Goal: Task Accomplishment & Management: Manage account settings

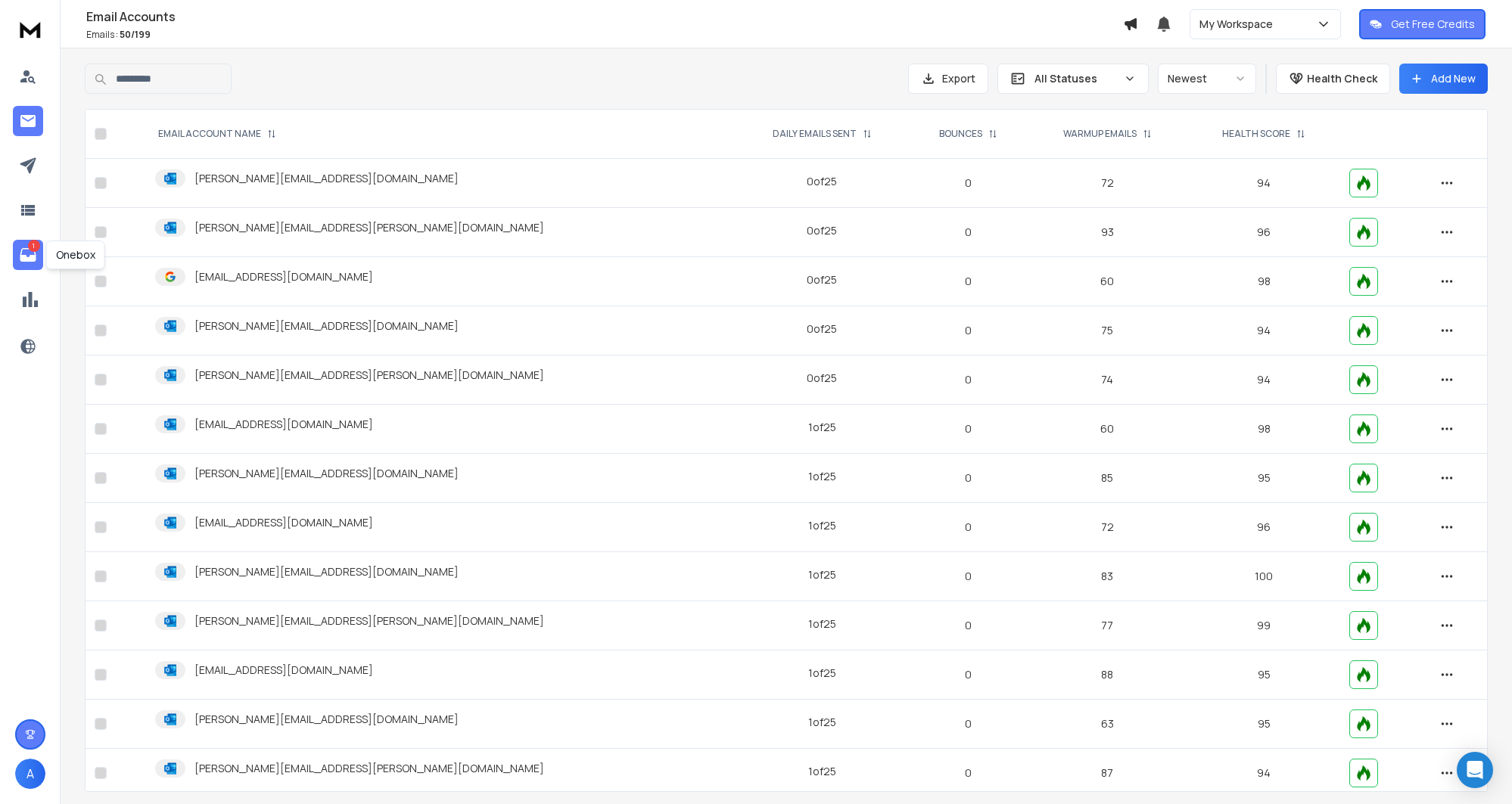
click at [29, 247] on p "1" at bounding box center [34, 246] width 12 height 12
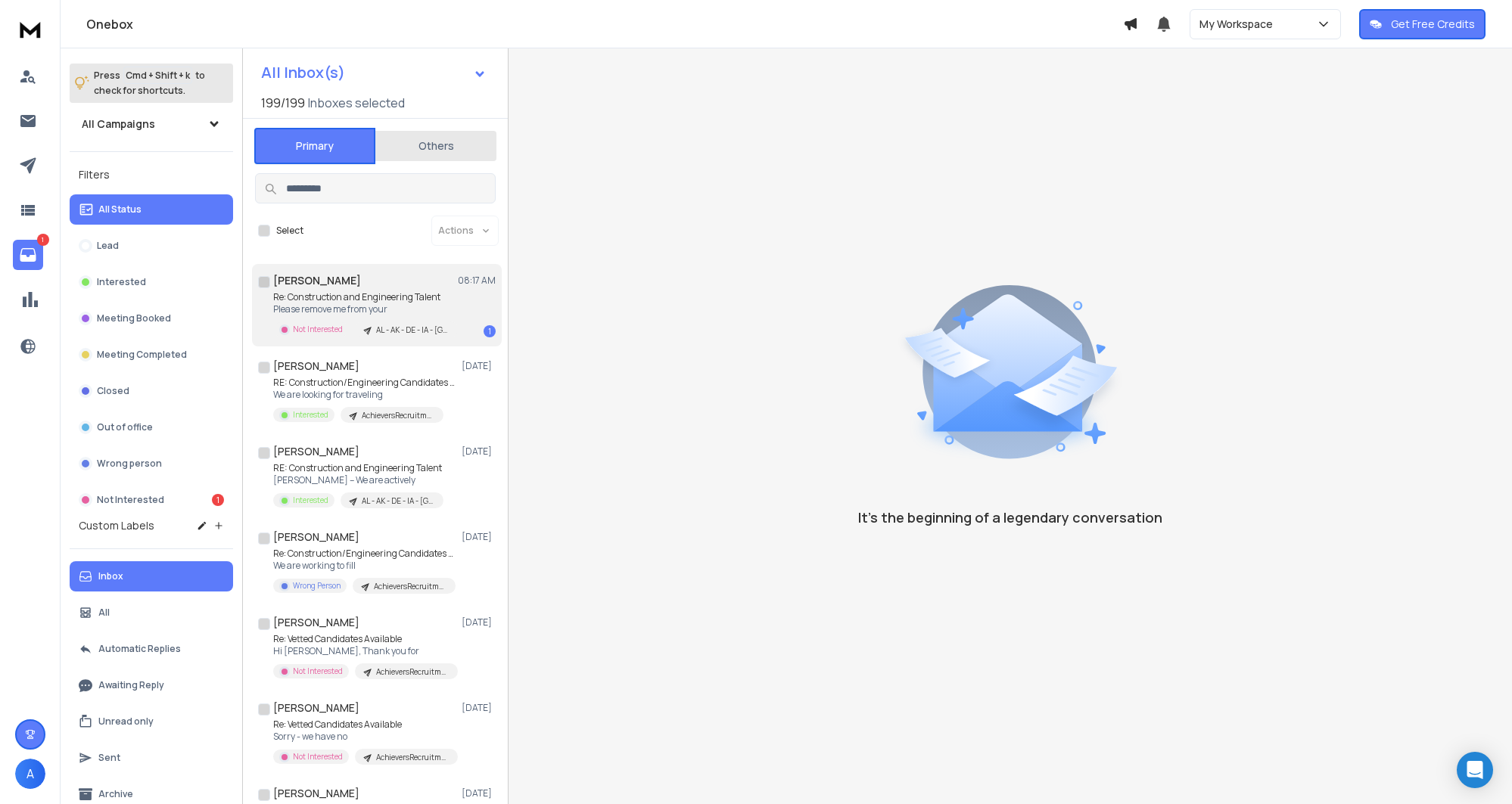
click at [390, 309] on p "Please remove me from your" at bounding box center [363, 309] width 182 height 12
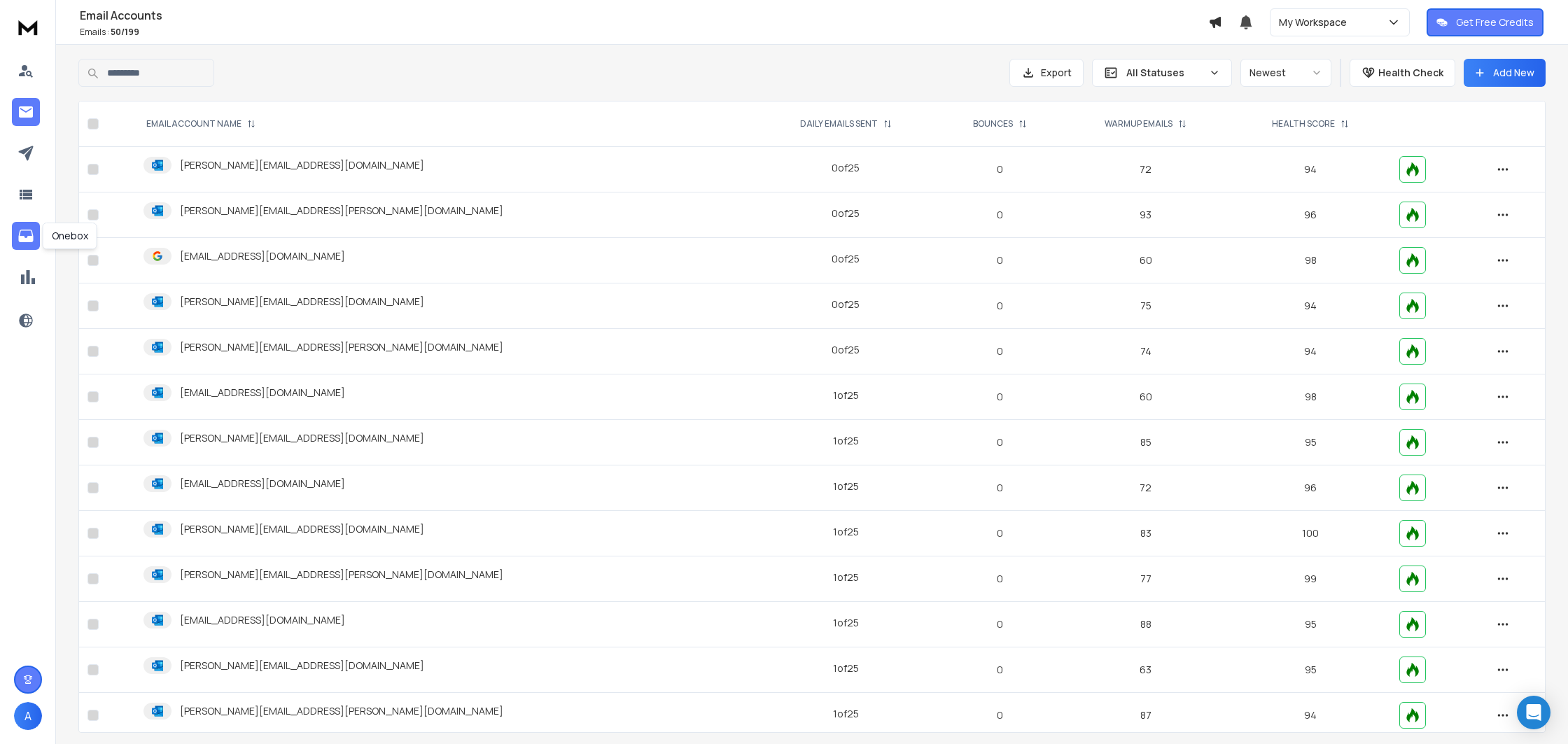
click at [13, 245] on link at bounding box center [26, 236] width 28 height 28
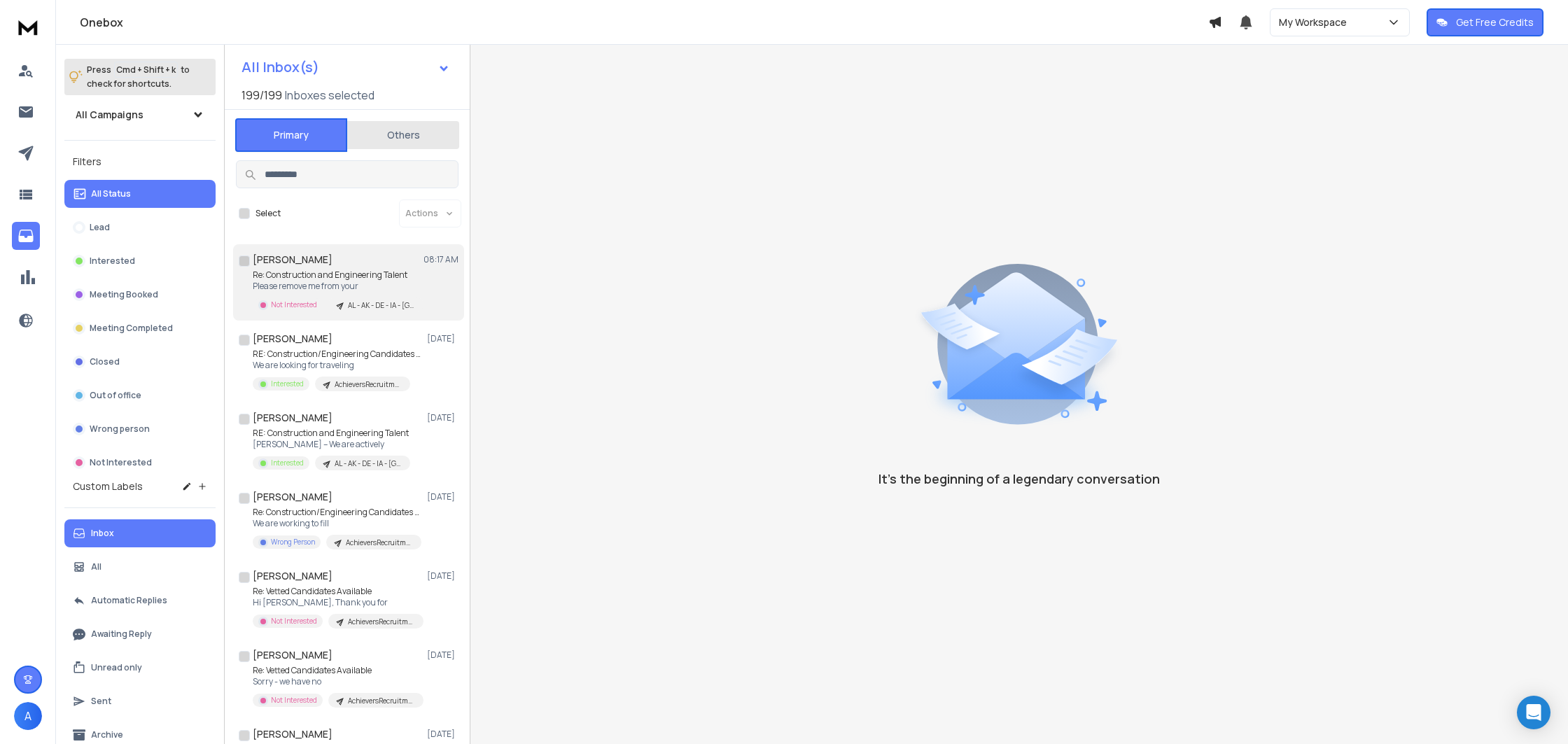
click at [333, 261] on div "Al Presgraves 08:17 AM" at bounding box center [355, 259] width 206 height 14
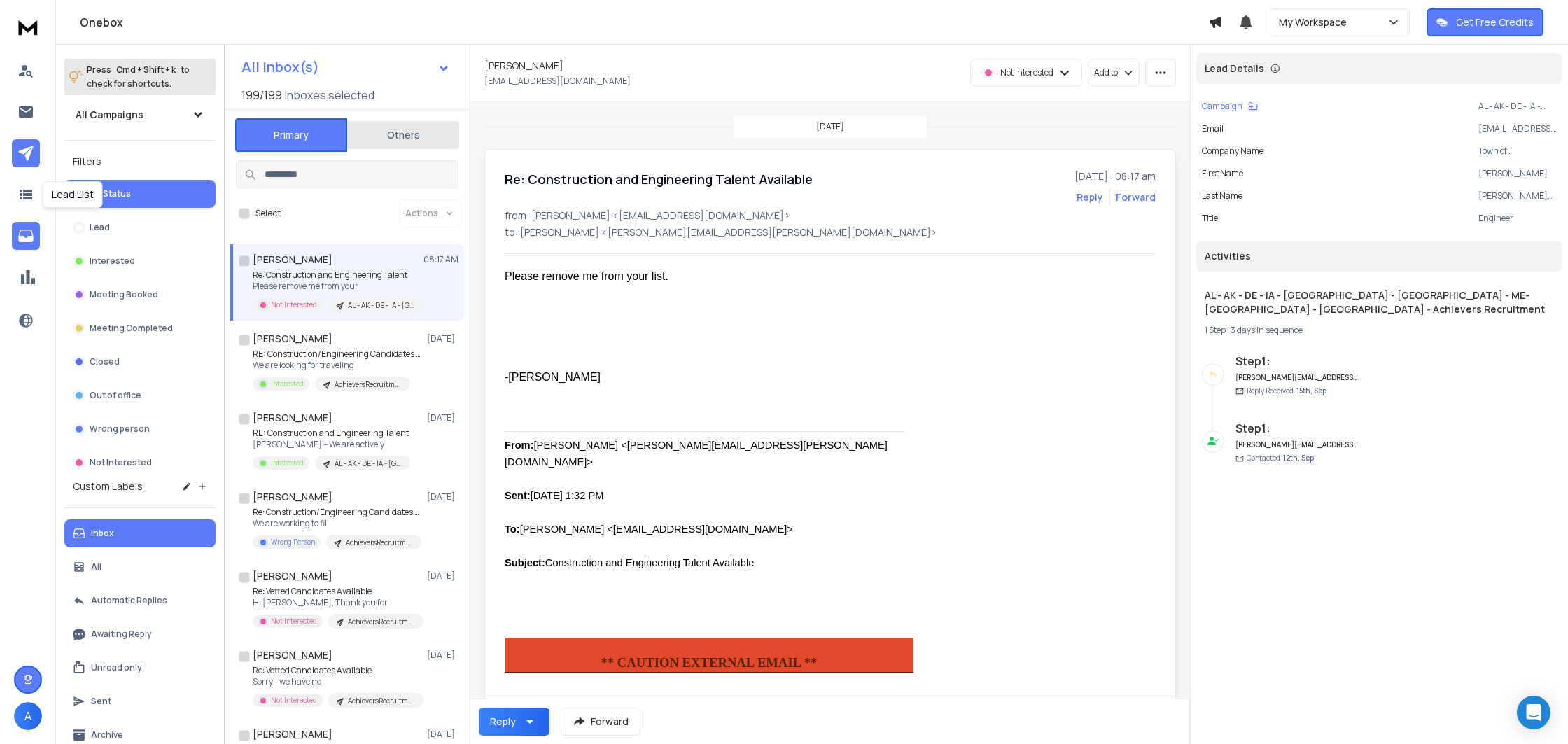
click at [29, 159] on icon at bounding box center [26, 154] width 17 height 17
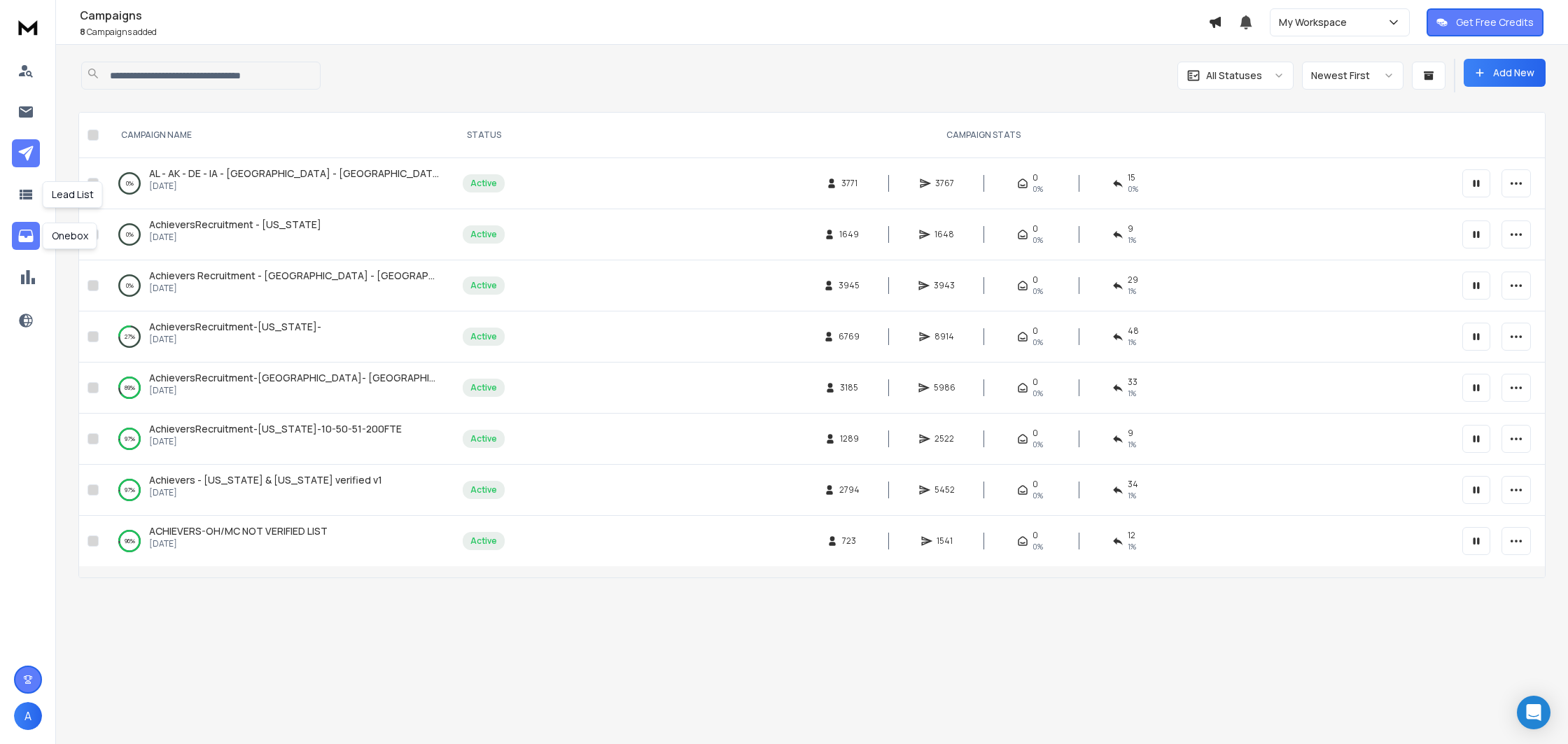
click at [31, 229] on icon at bounding box center [26, 236] width 17 height 17
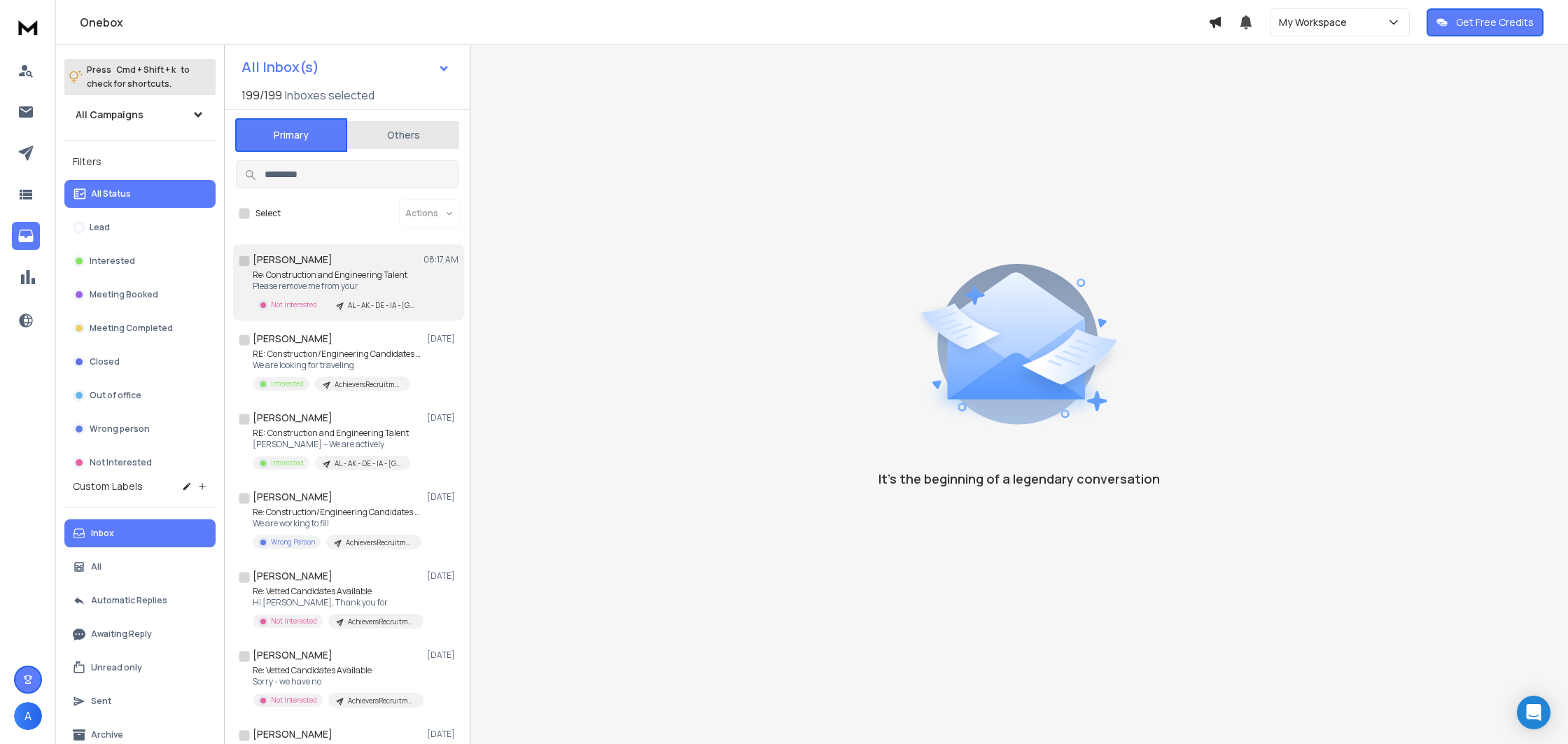
click at [330, 277] on p "Re: Construction and Engineering Talent" at bounding box center [336, 275] width 168 height 11
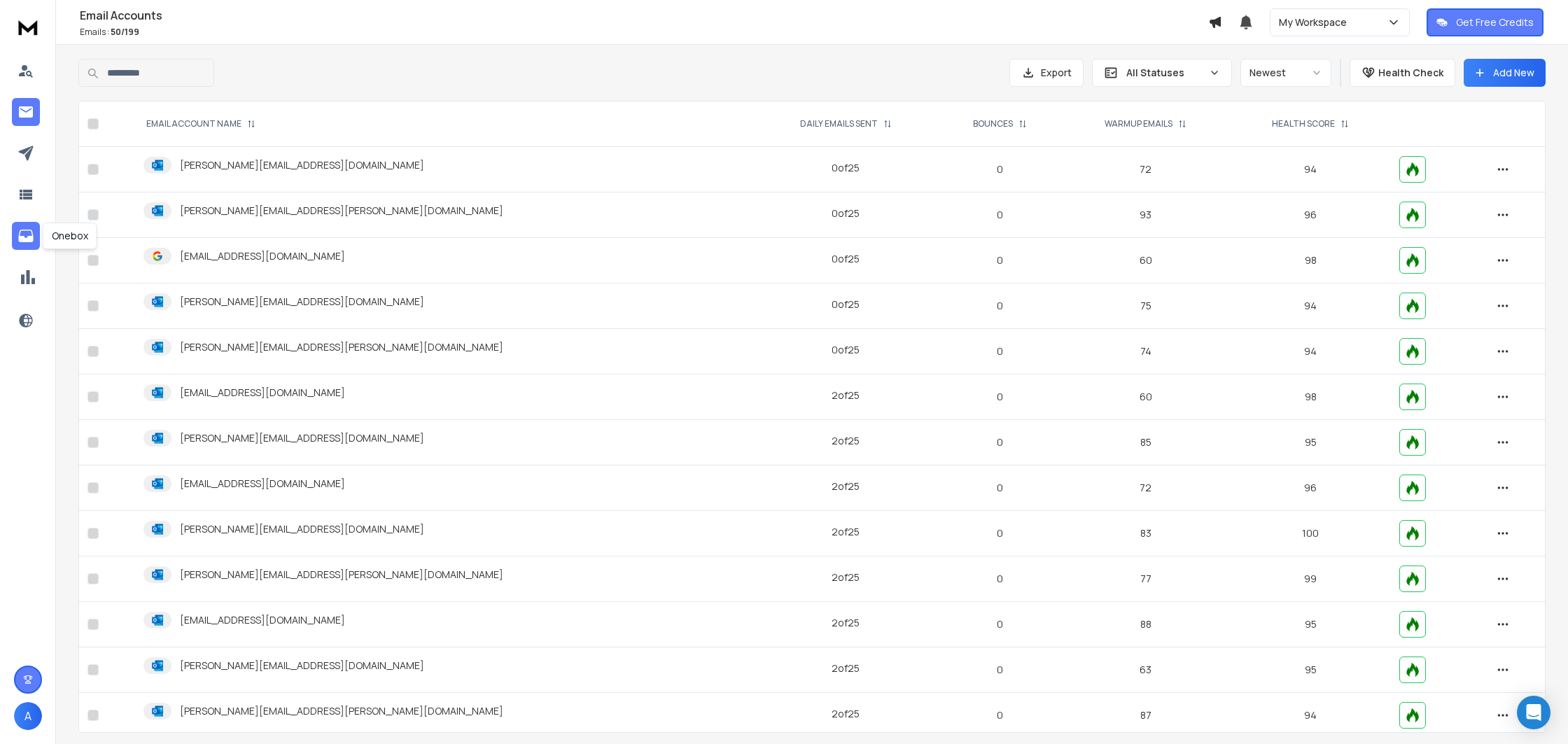
click at [22, 233] on icon at bounding box center [26, 236] width 17 height 17
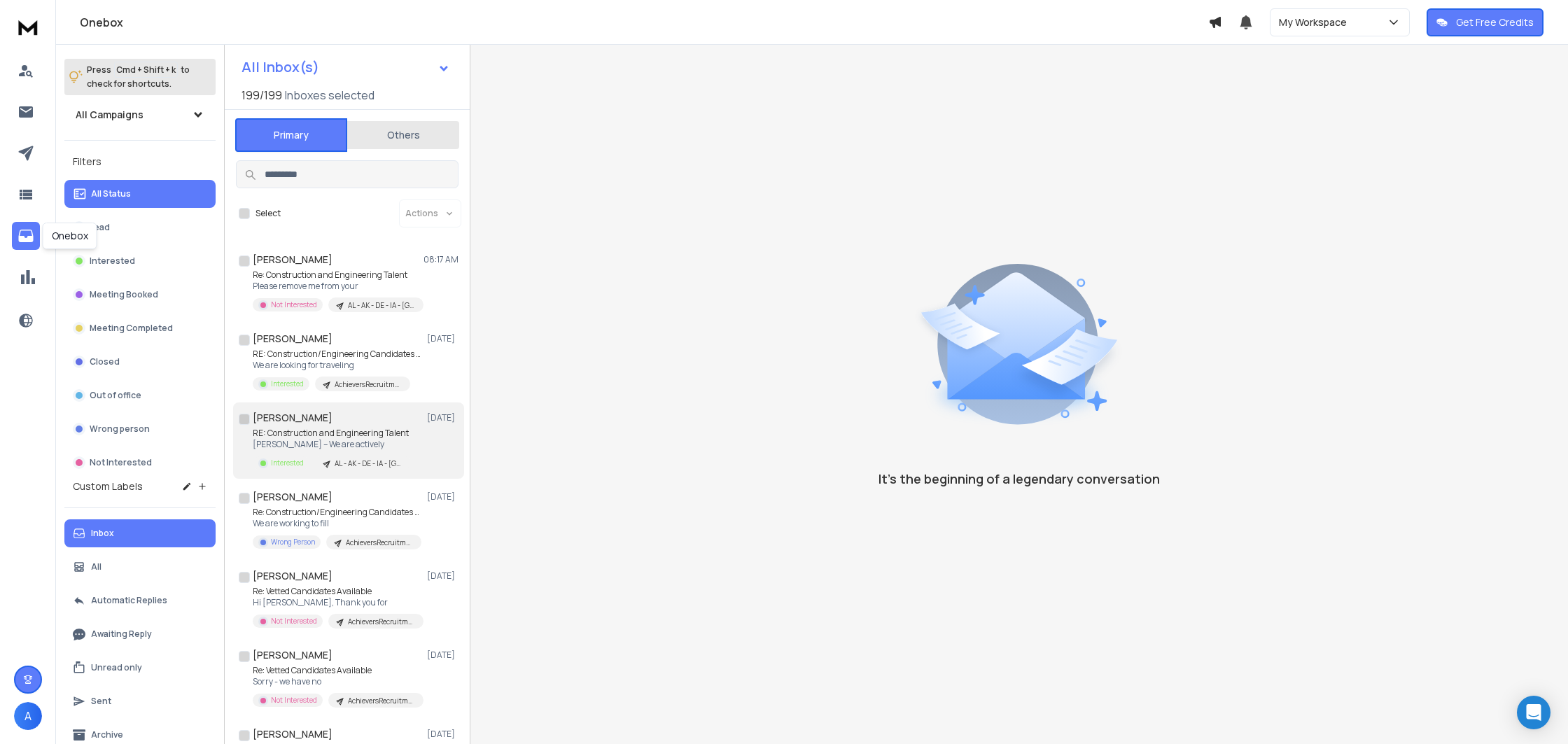
click at [374, 451] on div "RE: Construction and Engineering Talent [PERSON_NAME] – We are actively Interes…" at bounding box center [331, 449] width 157 height 43
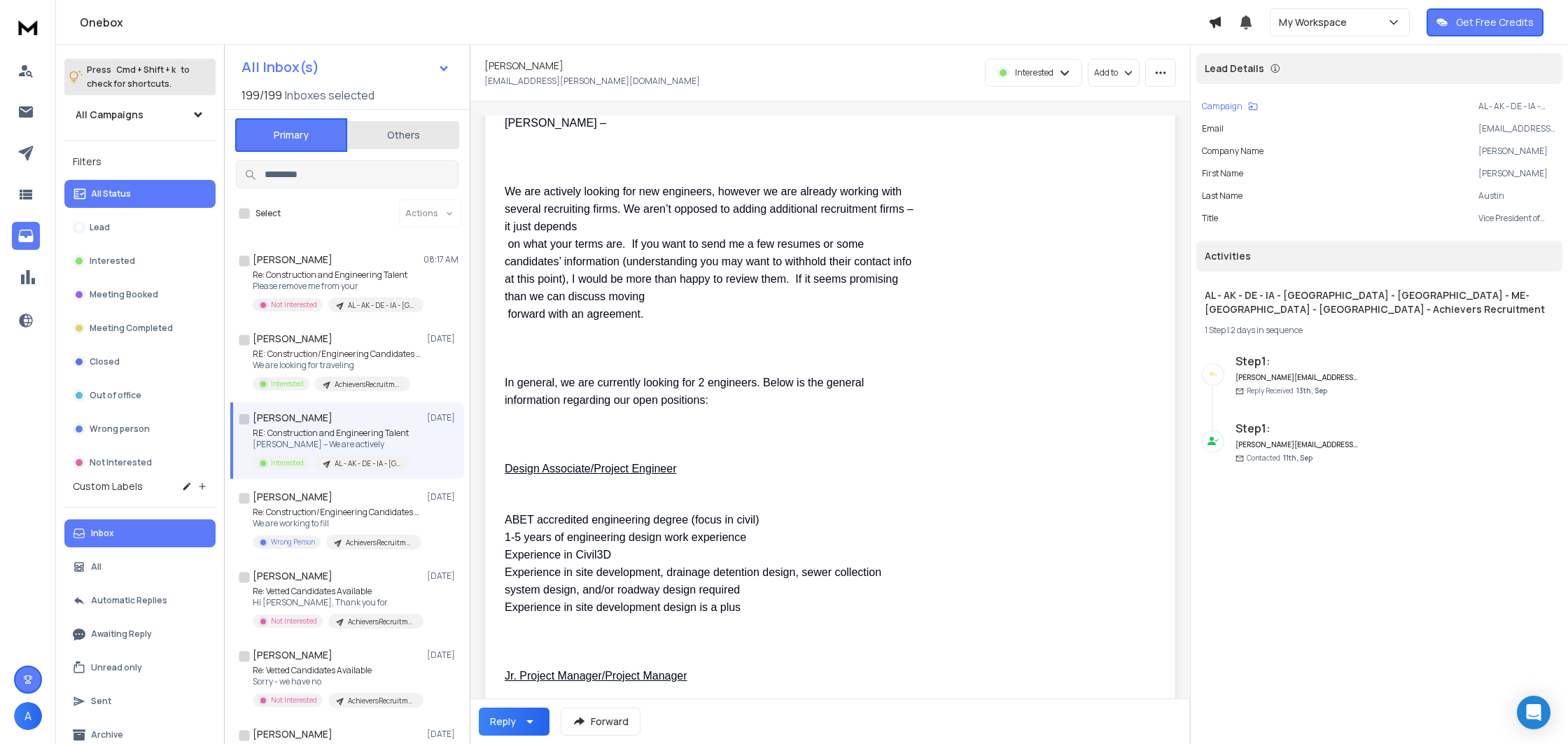
scroll to position [217, 0]
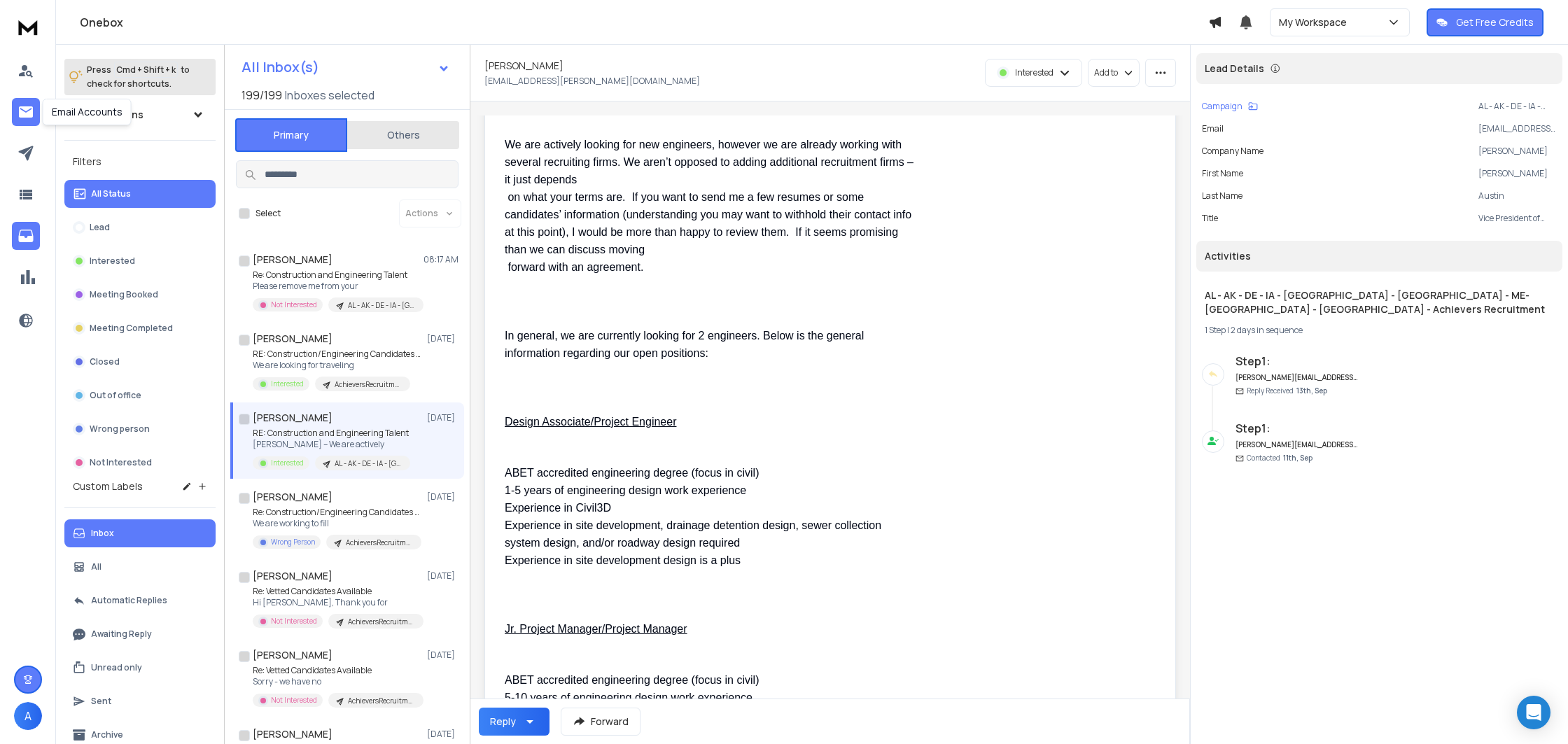
click at [31, 116] on icon at bounding box center [26, 112] width 14 height 11
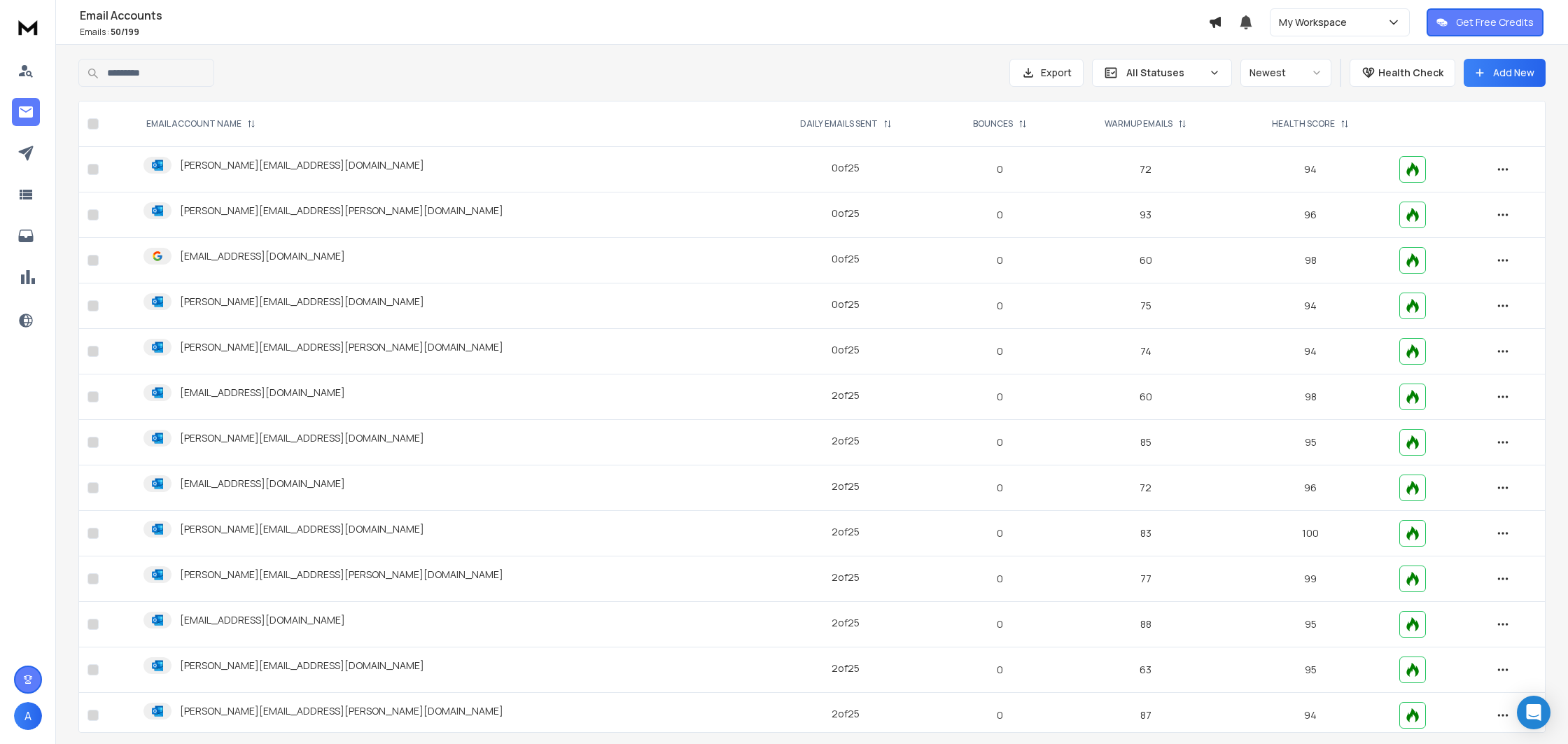
click at [1167, 81] on div "All Statuses" at bounding box center [1162, 72] width 140 height 28
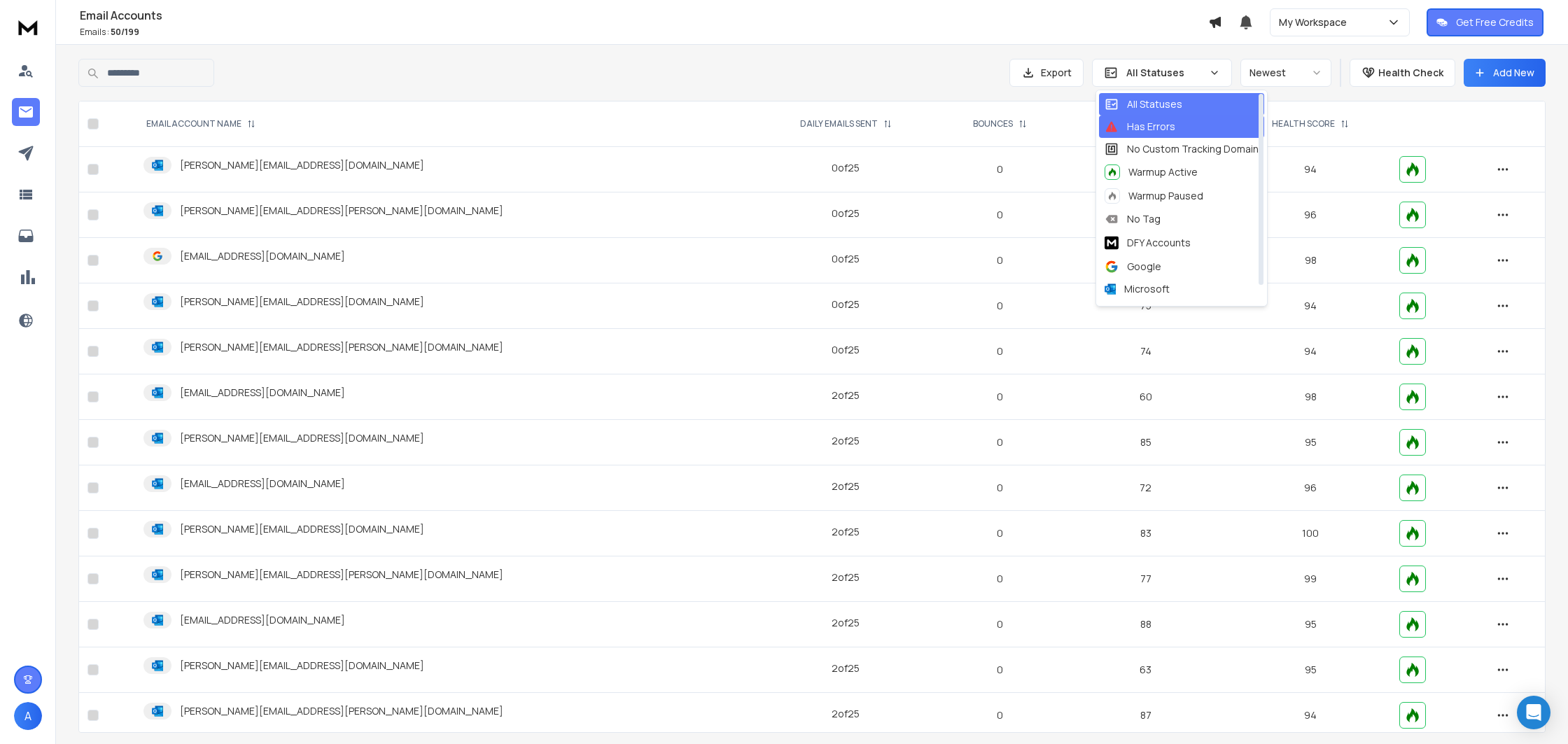
click at [1172, 123] on div "Has Errors" at bounding box center [1139, 126] width 71 height 14
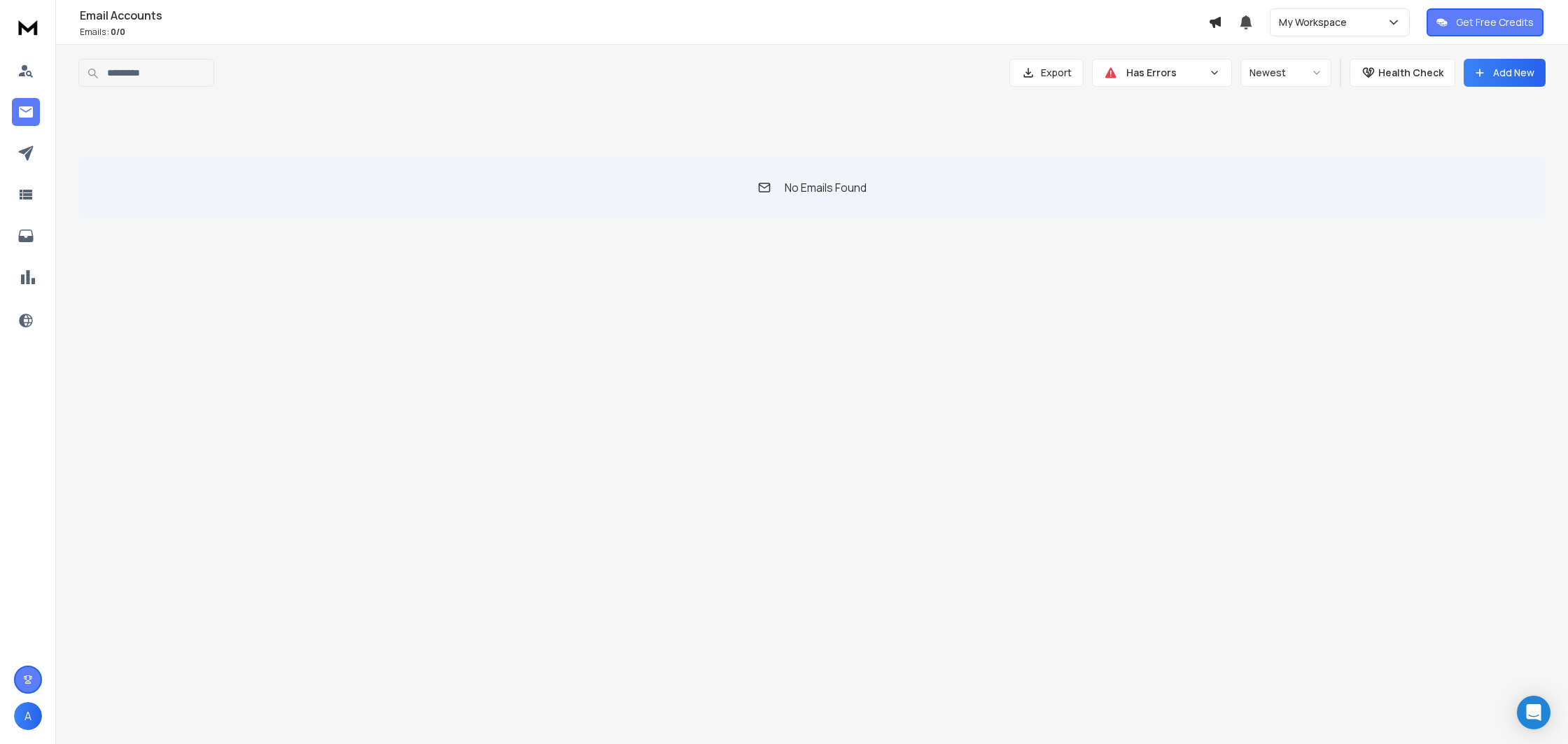
click at [1165, 78] on p "Has Errors" at bounding box center [1164, 73] width 77 height 14
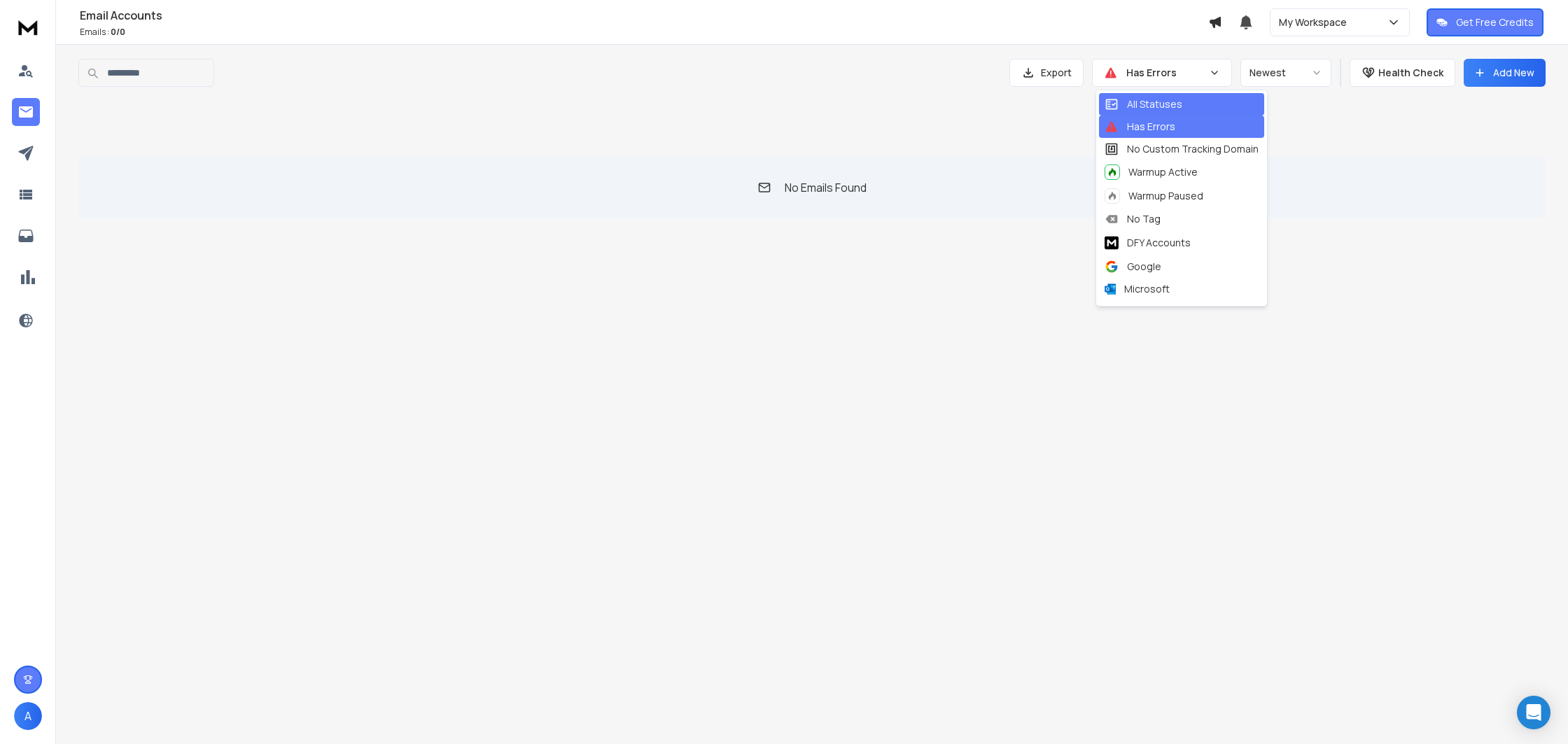
click at [1173, 100] on div "All Statuses" at bounding box center [1143, 104] width 78 height 14
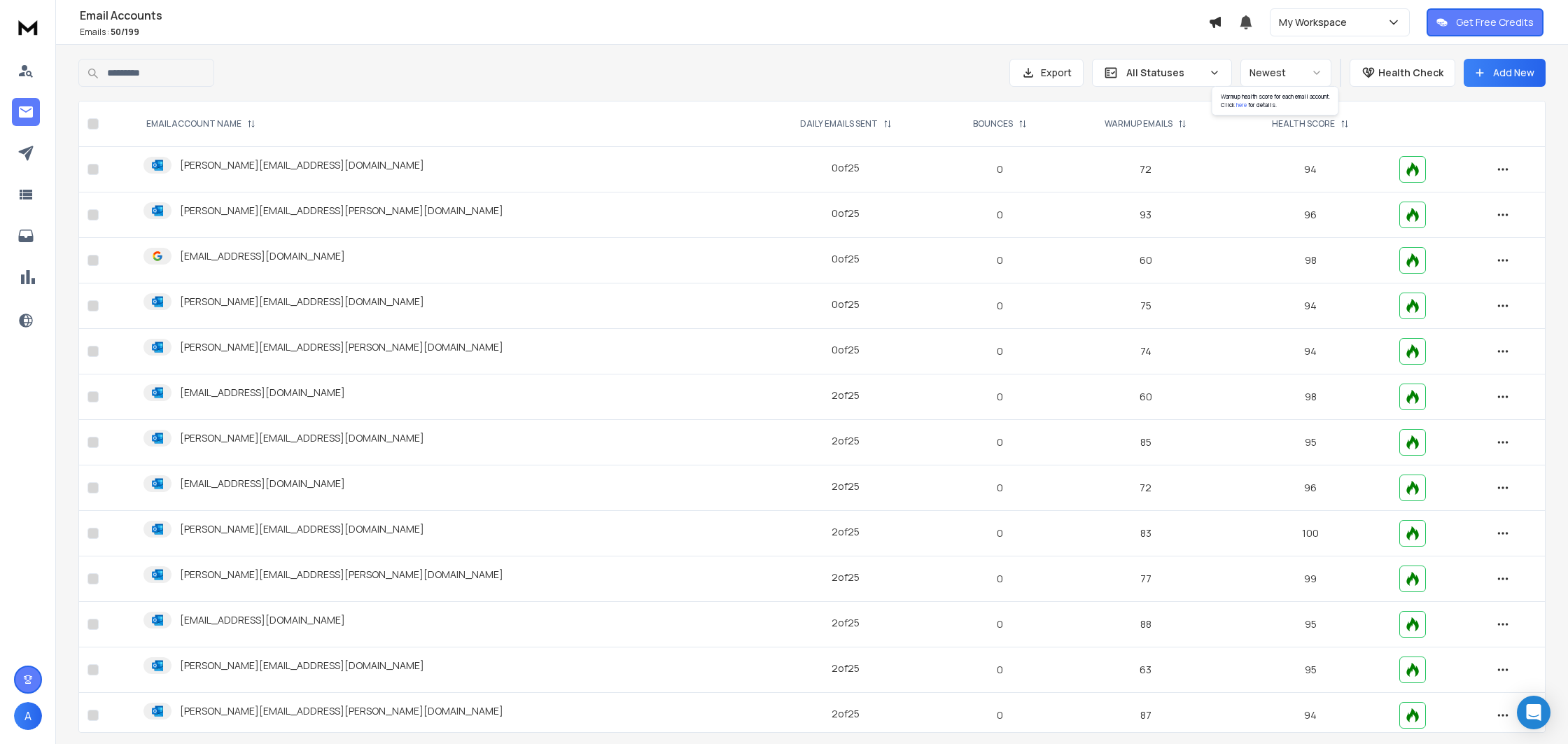
click at [1293, 120] on p "HEALTH SCORE" at bounding box center [1303, 124] width 63 height 11
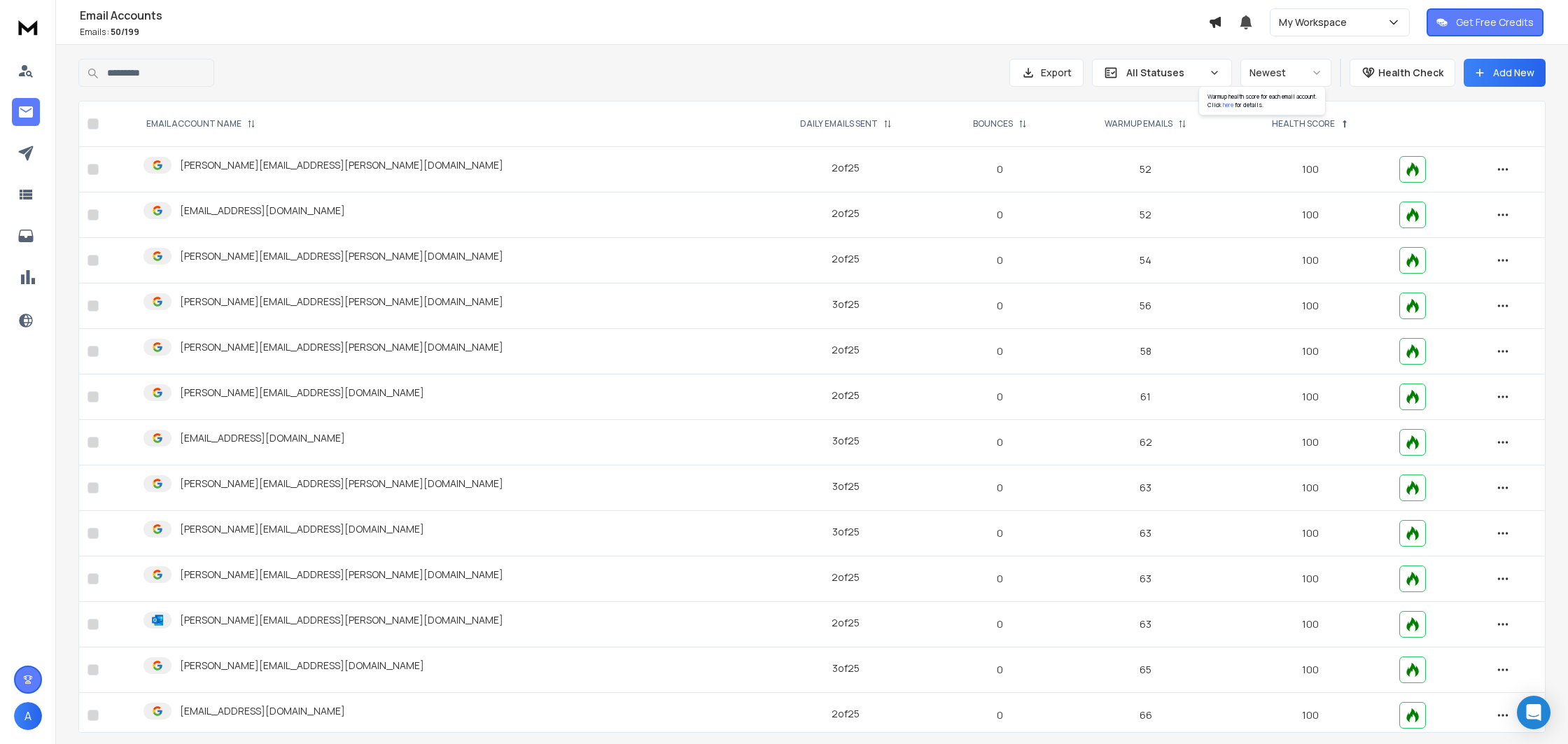
click at [1293, 120] on p "HEALTH SCORE" at bounding box center [1303, 124] width 63 height 11
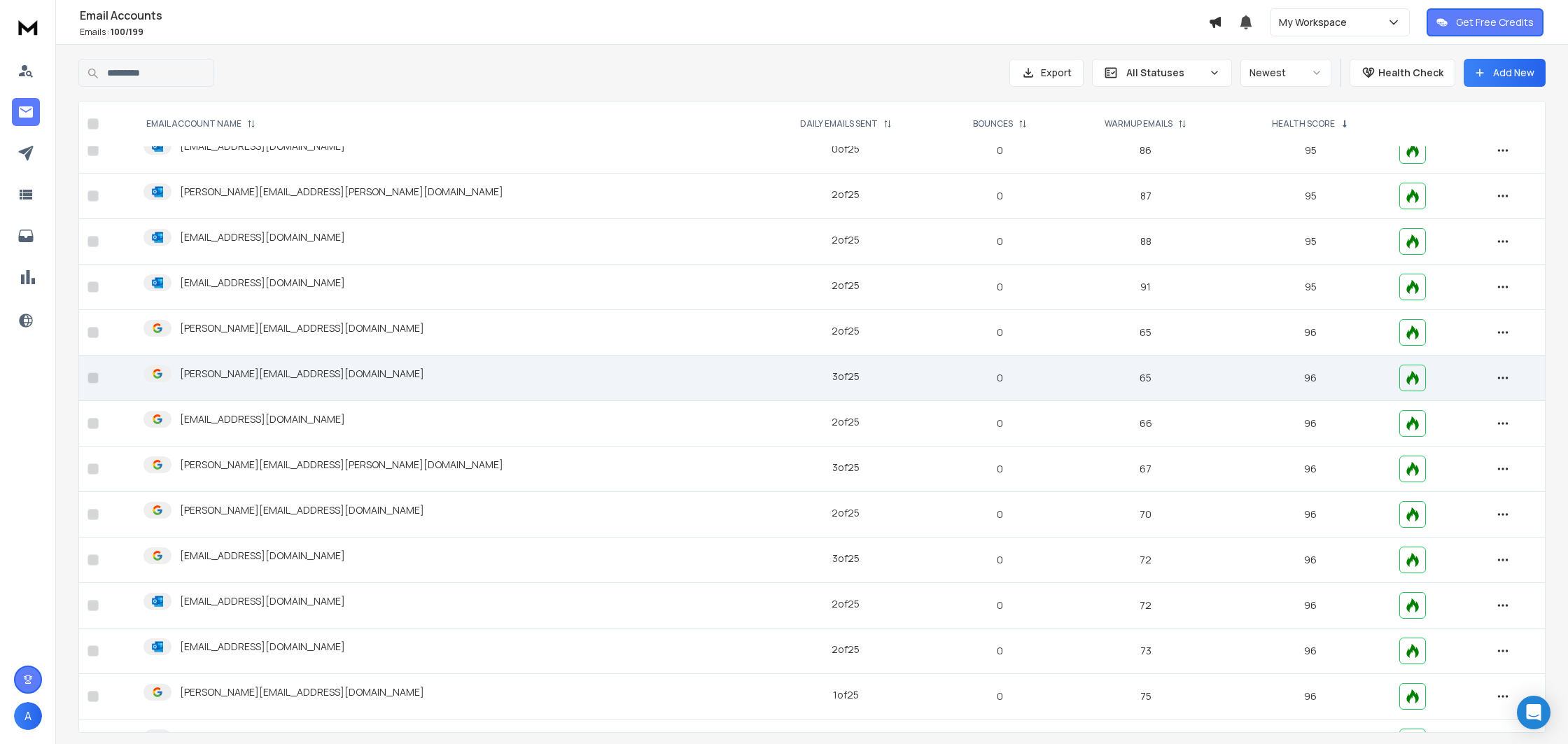
scroll to position [3419, 0]
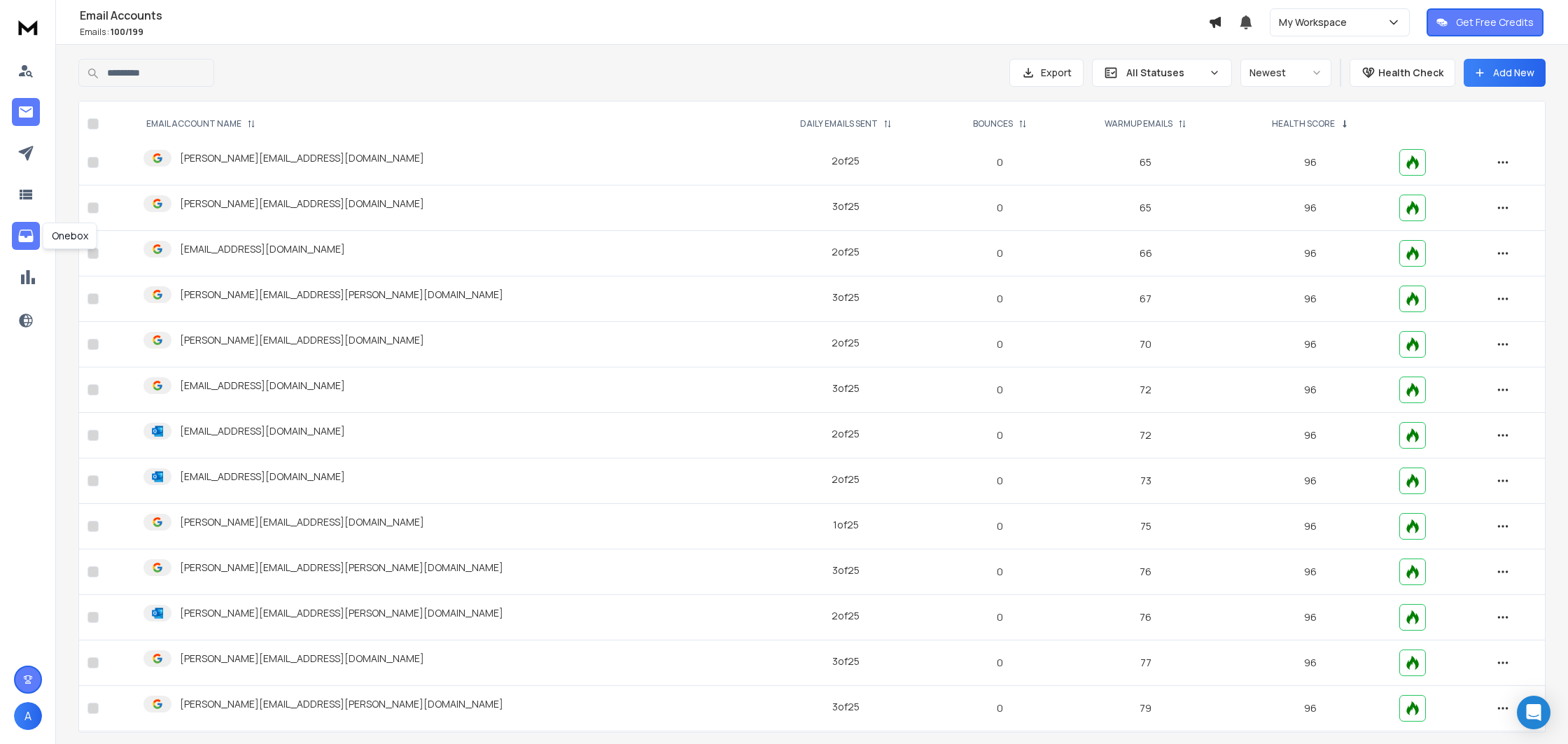
click at [24, 235] on icon at bounding box center [26, 236] width 17 height 17
